Goal: Task Accomplishment & Management: Manage account settings

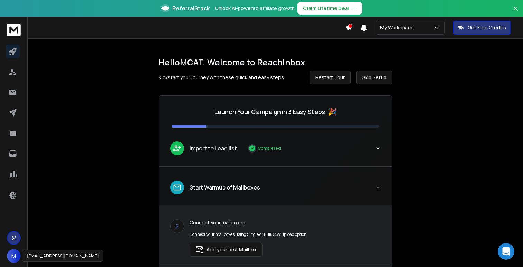
click at [12, 259] on span "M" at bounding box center [14, 256] width 14 height 14
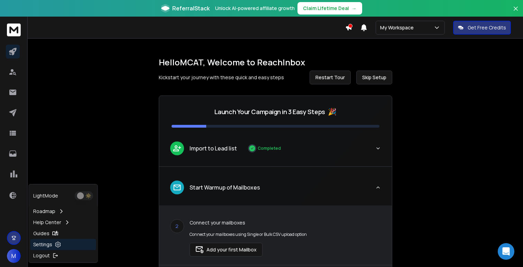
click at [43, 246] on p "Settings" at bounding box center [42, 244] width 19 height 7
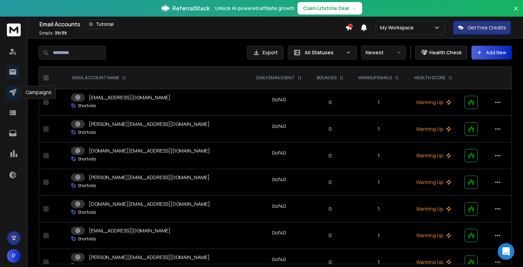
click at [11, 97] on link at bounding box center [13, 92] width 14 height 14
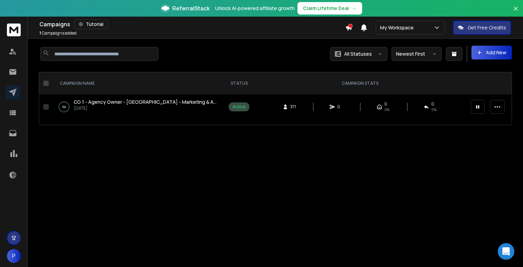
click at [95, 100] on span "CG 1 - Agency Owner - [GEOGRAPHIC_DATA] - Marketing & Advertising" at bounding box center [155, 102] width 163 height 7
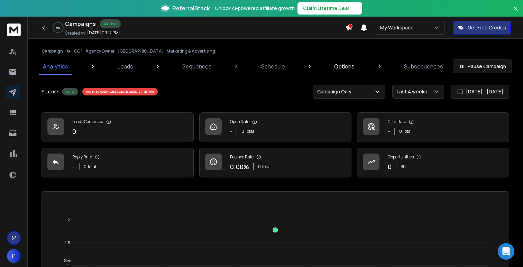
click at [346, 64] on p "Options" at bounding box center [344, 66] width 20 height 8
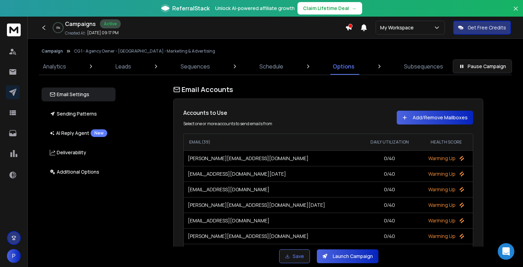
click at [309, 156] on td "[PERSON_NAME][EMAIL_ADDRESS][DOMAIN_NAME]" at bounding box center [272, 158] width 176 height 16
